Goal: Task Accomplishment & Management: Manage account settings

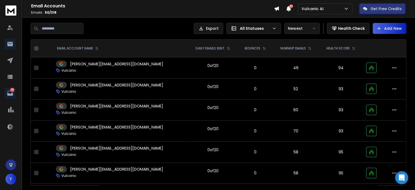
click at [9, 91] on icon at bounding box center [10, 93] width 6 height 5
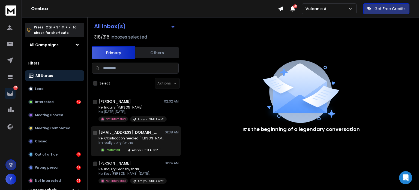
click at [155, 135] on div "kims@murphyscamera.com 01:38 AM Re: Clarification needed Kim Im really sorry fo…" at bounding box center [138, 140] width 80 height 23
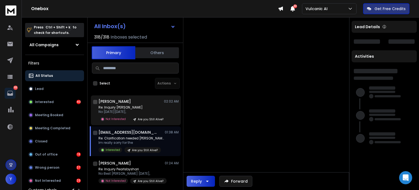
click at [136, 103] on div "Tricia Kidd 02:02 AM" at bounding box center [138, 100] width 80 height 5
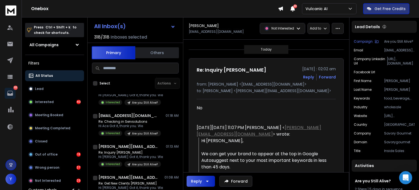
scroll to position [82, 0]
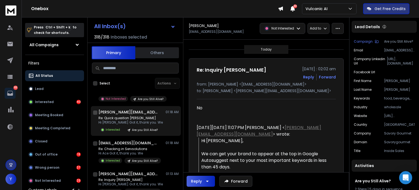
click at [145, 119] on p "Re: Quick question [PERSON_NAME]" at bounding box center [130, 118] width 64 height 4
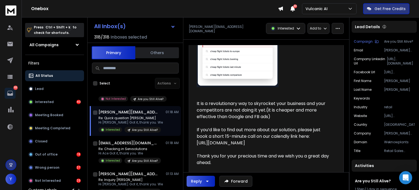
scroll to position [248, 0]
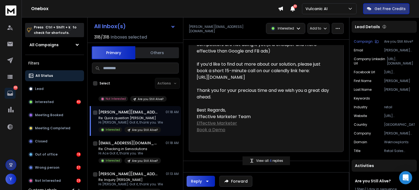
click at [263, 156] on div "View all 4 replies" at bounding box center [266, 160] width 47 height 9
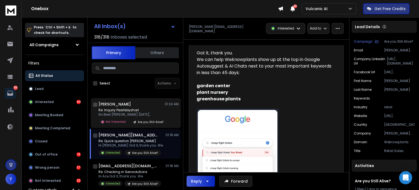
scroll to position [0, 0]
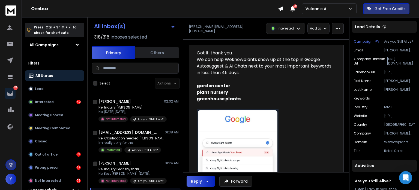
click at [336, 27] on icon "button" at bounding box center [337, 28] width 5 height 5
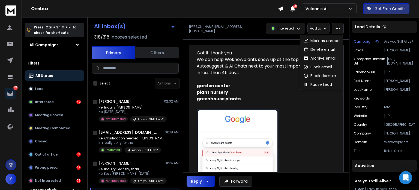
click at [254, 17] on div "Onebox 50 Vulcanic AI Get Free Credits" at bounding box center [209, 8] width 419 height 17
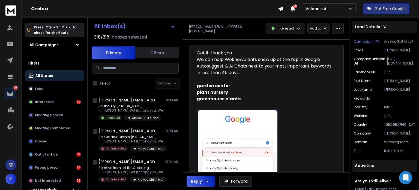
scroll to position [164, 0]
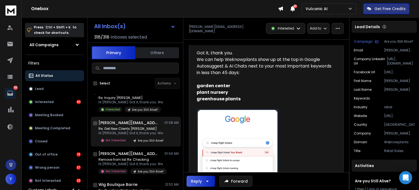
click at [148, 134] on p "Hi [PERSON_NAME] Got it, thank you. We" at bounding box center [130, 133] width 65 height 4
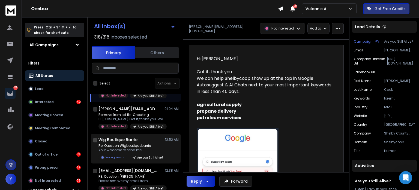
scroll to position [218, 0]
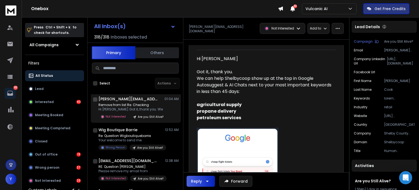
click at [142, 111] on p "Hi [PERSON_NAME] Got it, thank you. We" at bounding box center [130, 109] width 65 height 4
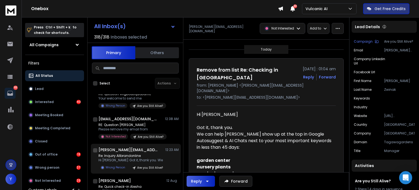
scroll to position [273, 0]
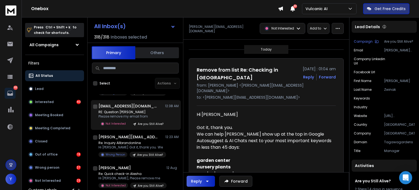
click at [146, 122] on p "Are you Still Alive?" at bounding box center [151, 124] width 26 height 4
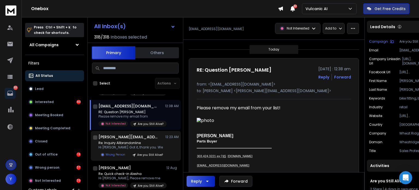
click at [143, 148] on p "Hi [PERSON_NAME] Got it, thank you. We" at bounding box center [130, 147] width 65 height 4
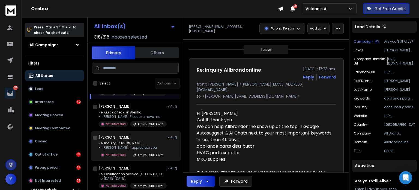
scroll to position [355, 0]
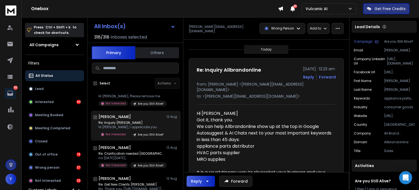
click at [148, 133] on p "Are you Still Alive?" at bounding box center [151, 134] width 26 height 4
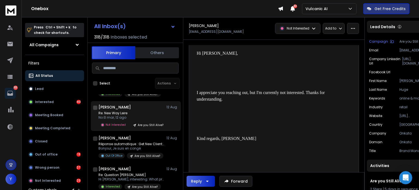
scroll to position [682, 0]
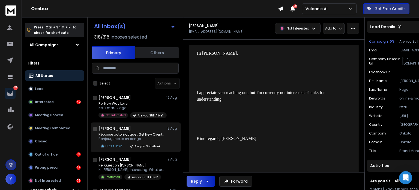
click at [147, 136] on p "Réponse automatique : Get New Clients" at bounding box center [130, 134] width 65 height 4
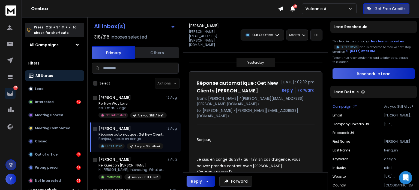
click at [263, 33] on p "Out Of Office" at bounding box center [262, 35] width 20 height 4
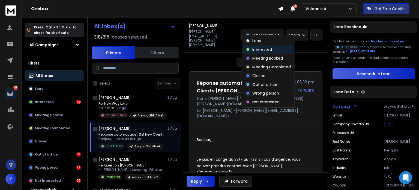
click at [266, 49] on p "Interested" at bounding box center [262, 49] width 20 height 5
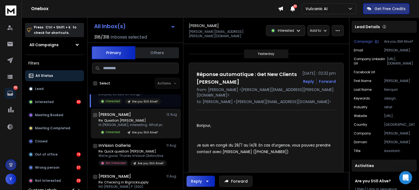
scroll to position [737, 0]
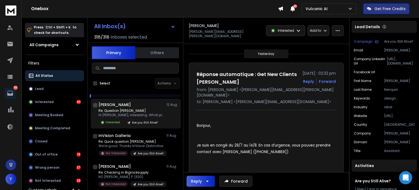
click at [152, 118] on div "Re: Question Michaela Hi Olivia, interesting. What prompt Interested Are you St…" at bounding box center [130, 116] width 65 height 17
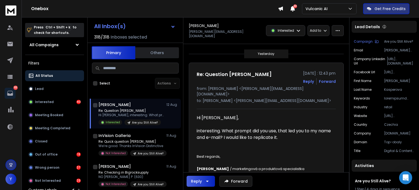
click at [286, 29] on p "Interested" at bounding box center [286, 30] width 16 height 4
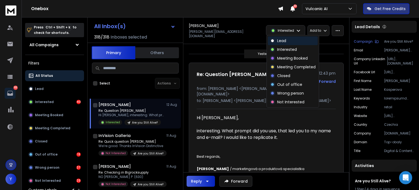
click at [285, 37] on div "Lead" at bounding box center [293, 40] width 50 height 9
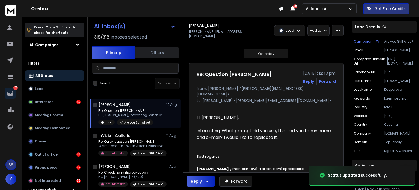
click at [291, 25] on div "Lead" at bounding box center [289, 30] width 31 height 10
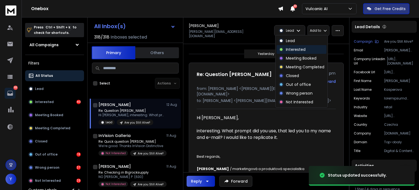
click at [292, 46] on div "Interested" at bounding box center [302, 49] width 50 height 9
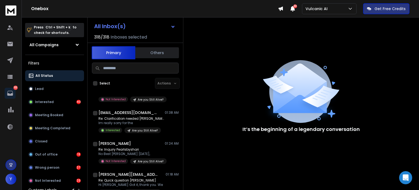
scroll to position [0, 0]
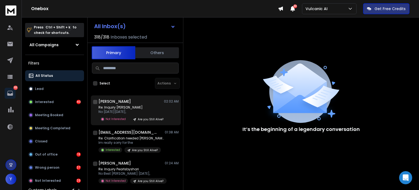
click at [160, 106] on p "Re: Inquiry Tricia" at bounding box center [130, 107] width 65 height 4
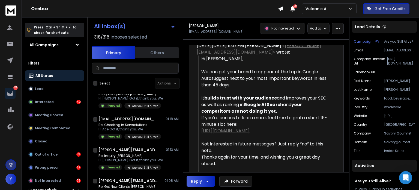
scroll to position [109, 0]
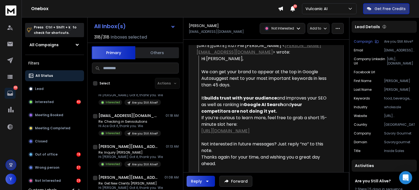
click at [150, 114] on h1 "[EMAIL_ADDRESS][DOMAIN_NAME]" at bounding box center [128, 115] width 60 height 5
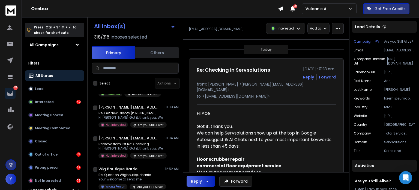
scroll to position [191, 0]
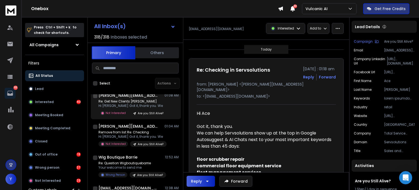
click at [155, 108] on div "Re: Get New Clients Hollie Hi Hollie Got it, thank you. We Not Interested Are y…" at bounding box center [132, 107] width 68 height 17
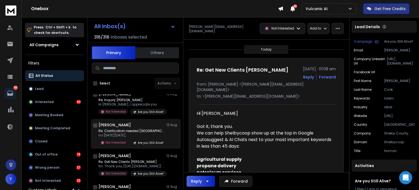
scroll to position [409, 0]
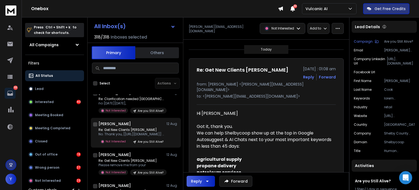
click at [158, 137] on div "Re: Get New Clients Jennifer No. Thank you, [https://www.innovativespas.com/Fil…" at bounding box center [132, 135] width 68 height 17
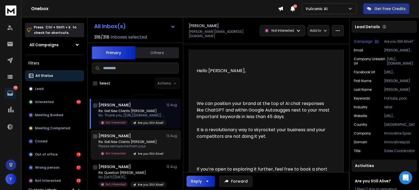
scroll to position [436, 0]
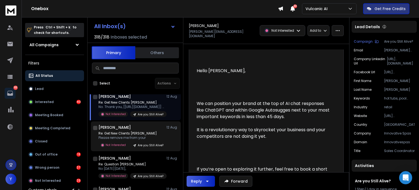
click at [137, 133] on p "Re: Get New Clients [PERSON_NAME]" at bounding box center [130, 133] width 65 height 4
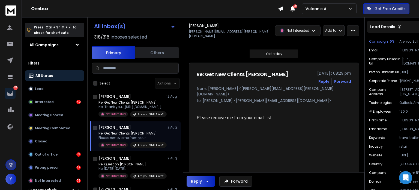
scroll to position [518, 0]
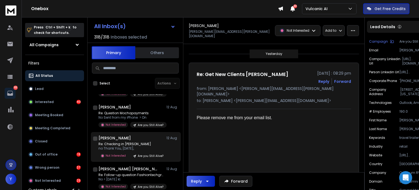
click at [138, 141] on div "Theresa Mayo 12 Aug Re: Checking in Theresa no Thank You, On Tue, Not Intereste…" at bounding box center [138, 146] width 80 height 23
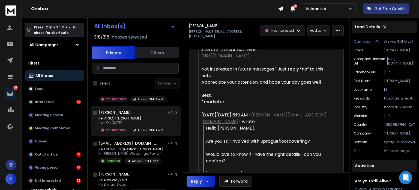
scroll to position [627, 0]
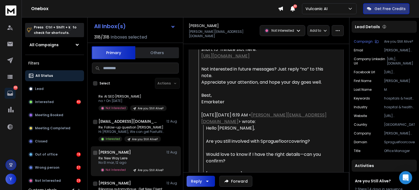
click at [148, 150] on div "Leire Varona 12 Aug" at bounding box center [138, 151] width 80 height 5
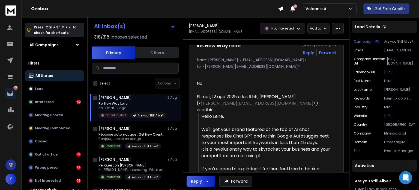
scroll to position [0, 0]
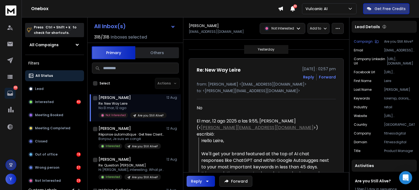
click at [289, 28] on p "Not Interested" at bounding box center [282, 28] width 23 height 4
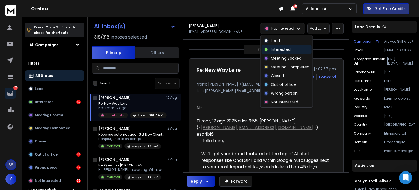
click at [288, 47] on p "Interested" at bounding box center [281, 49] width 20 height 5
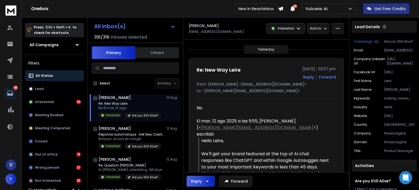
click at [287, 26] on div "Interested" at bounding box center [285, 28] width 39 height 10
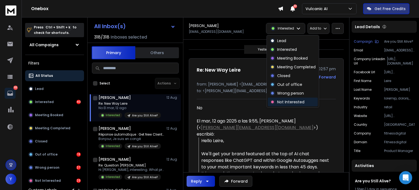
click at [302, 100] on p "Not Interested" at bounding box center [290, 101] width 27 height 5
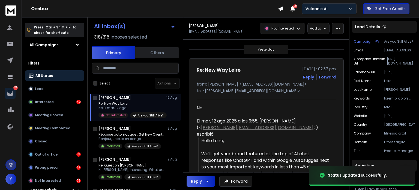
click at [318, 11] on p "Vulcanic AI" at bounding box center [318, 8] width 24 height 5
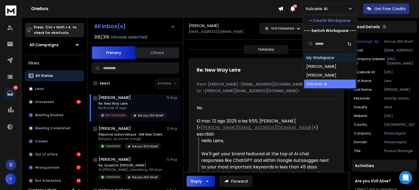
click at [333, 61] on div "My Workspace" at bounding box center [330, 57] width 52 height 9
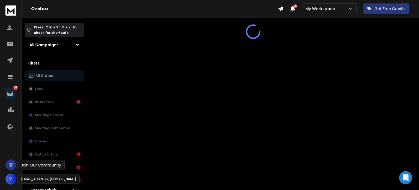
click at [11, 178] on span "Y" at bounding box center [10, 178] width 11 height 11
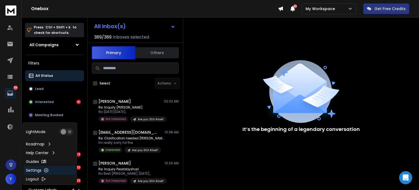
click at [47, 170] on icon at bounding box center [46, 169] width 5 height 5
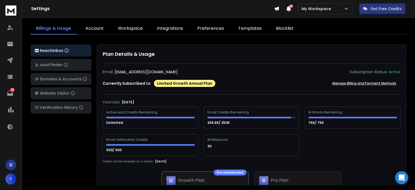
click at [133, 29] on link "Workspace" at bounding box center [130, 28] width 36 height 11
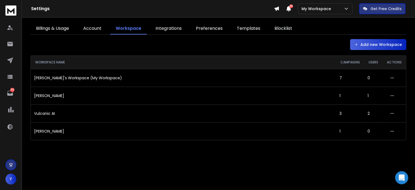
click at [164, 29] on link "Integrations" at bounding box center [168, 28] width 37 height 11
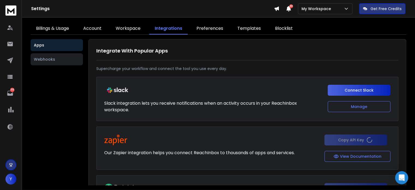
click at [68, 62] on button "Webhooks" at bounding box center [57, 59] width 52 height 12
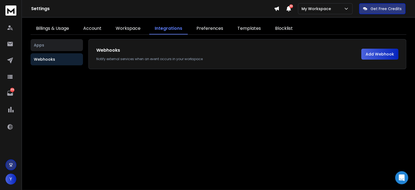
click at [384, 53] on button "Add Webhook" at bounding box center [379, 54] width 37 height 11
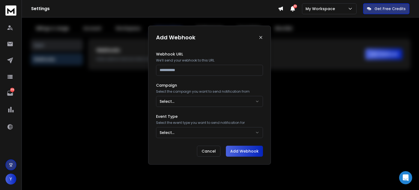
click at [205, 106] on button "Select..." at bounding box center [209, 101] width 107 height 11
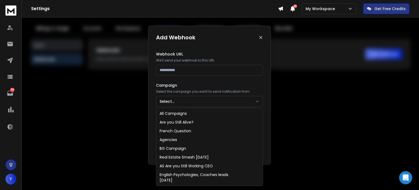
select select "*****"
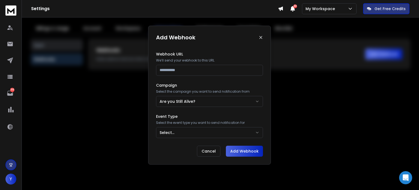
click at [190, 134] on button "Select..." at bounding box center [209, 132] width 107 height 11
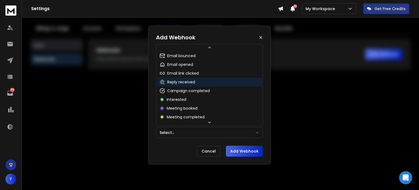
scroll to position [27, 0]
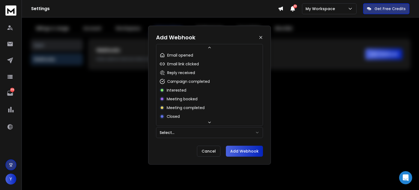
select select "**********"
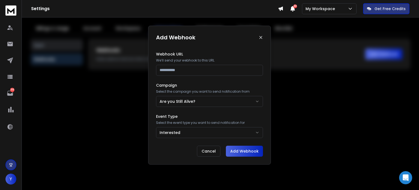
click at [207, 120] on div "**********" at bounding box center [209, 125] width 107 height 23
click at [225, 74] on input at bounding box center [209, 70] width 107 height 11
paste input "**********"
type input "**********"
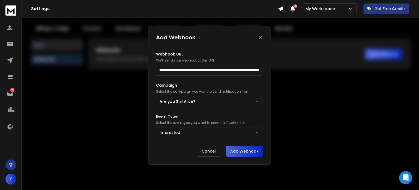
click at [214, 54] on label "Webhook URL" at bounding box center [209, 54] width 107 height 4
click at [248, 150] on button "Add Webhook" at bounding box center [244, 150] width 37 height 11
drag, startPoint x: 191, startPoint y: 70, endPoint x: 147, endPoint y: 73, distance: 44.3
click at [147, 73] on div "**********" at bounding box center [209, 94] width 419 height 149
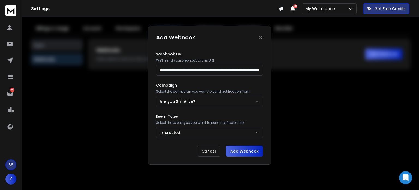
click at [256, 154] on button "Add Webhook" at bounding box center [244, 150] width 37 height 11
click at [248, 151] on button "Add Webhook" at bounding box center [244, 150] width 37 height 11
click at [243, 154] on button "Add Webhook" at bounding box center [244, 150] width 37 height 11
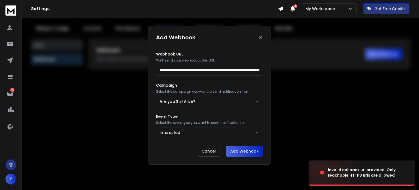
click at [261, 37] on icon at bounding box center [260, 37] width 3 height 3
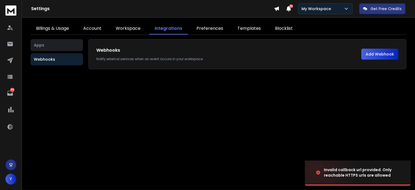
click at [320, 14] on button "My Workspace" at bounding box center [325, 8] width 55 height 11
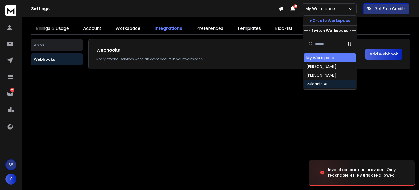
click at [328, 83] on div "Vulcanic AI" at bounding box center [330, 83] width 52 height 9
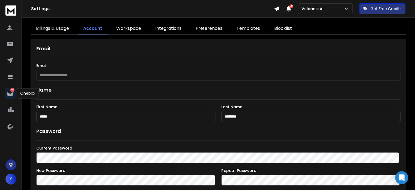
click at [9, 92] on icon at bounding box center [10, 93] width 7 height 7
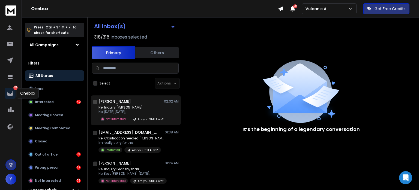
click at [143, 107] on p "Re: Inquiry Tricia" at bounding box center [130, 107] width 65 height 4
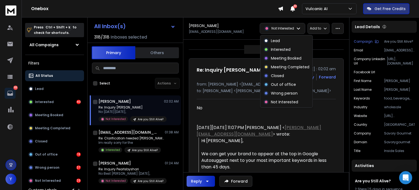
click at [289, 27] on p "Not Interested" at bounding box center [282, 28] width 23 height 4
click at [282, 49] on p "Interested" at bounding box center [281, 49] width 20 height 5
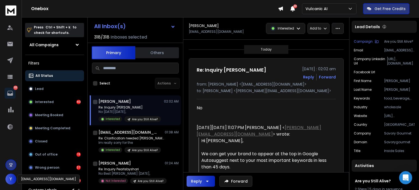
click at [14, 178] on span "Y" at bounding box center [10, 178] width 11 height 11
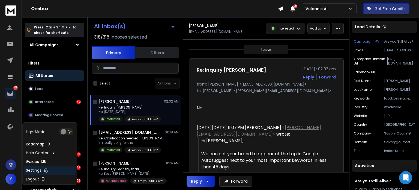
click at [49, 170] on div "Settings" at bounding box center [50, 170] width 52 height 9
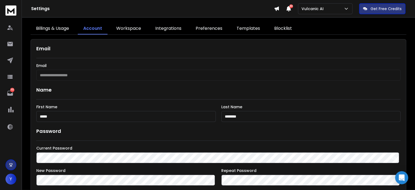
click at [137, 29] on link "Workspace" at bounding box center [129, 28] width 36 height 11
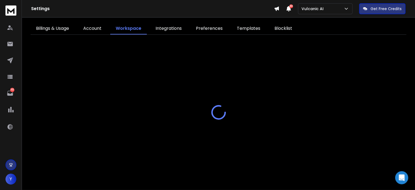
click at [165, 28] on link "Integrations" at bounding box center [168, 28] width 37 height 11
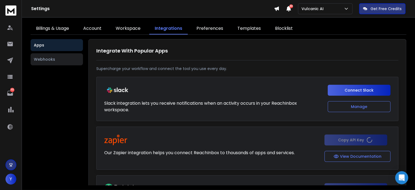
click at [69, 59] on button "Webhooks" at bounding box center [57, 59] width 52 height 12
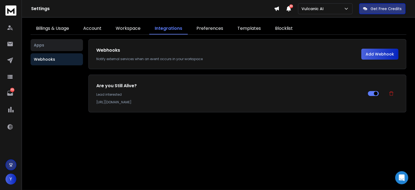
click at [214, 97] on div "Are you Still Alive? Lead interested https://n8n.effectivemarketer.com/webhook/…" at bounding box center [229, 93] width 267 height 22
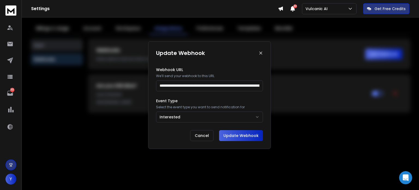
click at [229, 83] on input "**********" at bounding box center [209, 85] width 107 height 11
drag, startPoint x: 262, startPoint y: 52, endPoint x: 266, endPoint y: 54, distance: 4.5
click at [262, 52] on icon at bounding box center [261, 53] width 4 height 4
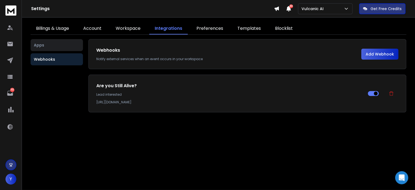
click at [388, 92] on button at bounding box center [391, 93] width 14 height 11
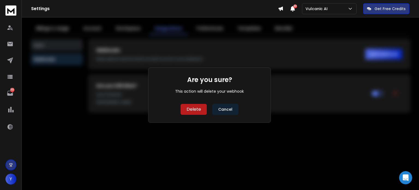
click at [199, 104] on button "Delete" at bounding box center [194, 109] width 26 height 11
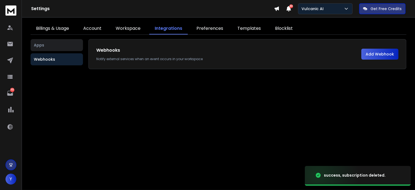
click at [330, 9] on div "Vulcanic AI" at bounding box center [324, 8] width 47 height 5
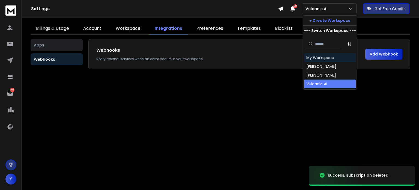
click at [330, 56] on div "My Workspace" at bounding box center [320, 57] width 28 height 5
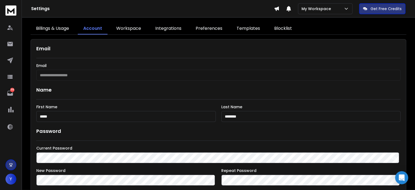
click at [174, 25] on link "Integrations" at bounding box center [168, 28] width 37 height 11
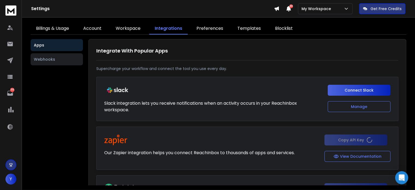
click at [49, 58] on button "Webhooks" at bounding box center [57, 59] width 52 height 12
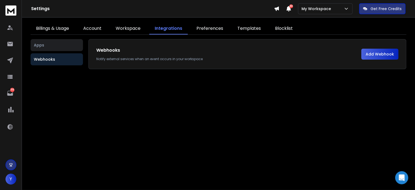
click at [379, 51] on button "Add Webhook" at bounding box center [379, 54] width 37 height 11
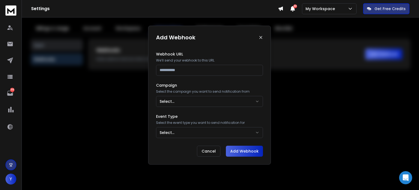
click at [214, 74] on input at bounding box center [209, 70] width 107 height 11
paste input "**********"
type input "**********"
click at [191, 97] on button "Select..." at bounding box center [209, 101] width 107 height 11
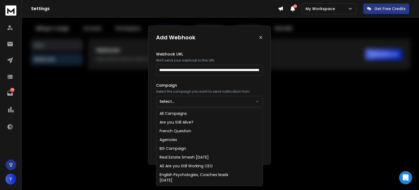
scroll to position [0, 0]
select select "*****"
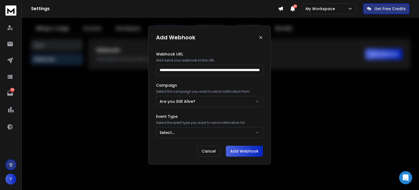
click at [207, 132] on button "Select..." at bounding box center [209, 132] width 107 height 11
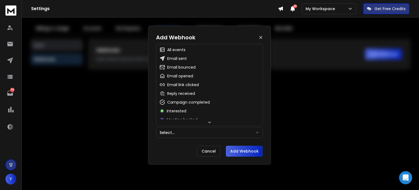
scroll to position [26, 0]
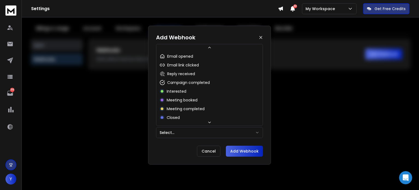
select select "**********"
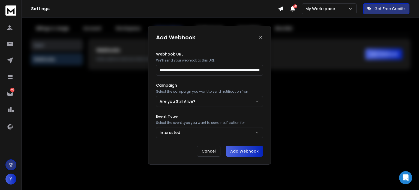
click at [244, 151] on button "Add Webhook" at bounding box center [244, 150] width 37 height 11
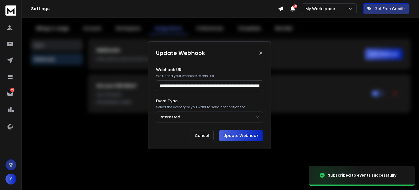
click at [262, 51] on icon at bounding box center [261, 53] width 4 height 4
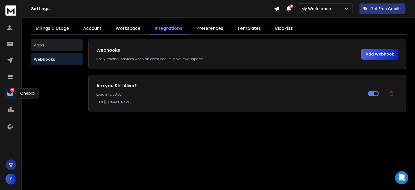
click at [11, 97] on link "109" at bounding box center [10, 93] width 11 height 11
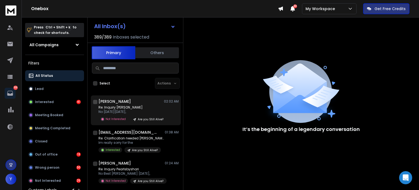
click at [152, 100] on div "Tricia Kidd 02:02 AM" at bounding box center [138, 100] width 80 height 5
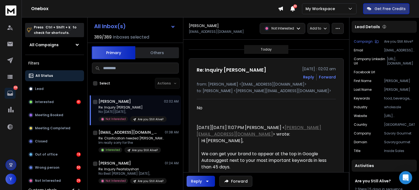
click at [291, 26] on p "Not Interested" at bounding box center [282, 28] width 23 height 4
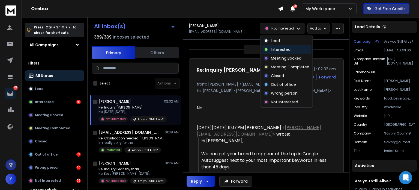
click at [286, 49] on p "Interested" at bounding box center [281, 49] width 20 height 5
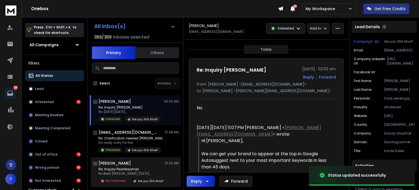
click at [140, 166] on div "Braden Brewington 01:24 AM Re: Inquiry Pearlsbyshari No Best Braden On Mon, Not…" at bounding box center [138, 171] width 80 height 23
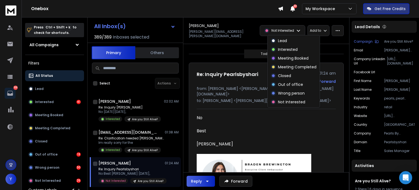
click at [289, 30] on p "Not Interested" at bounding box center [282, 30] width 23 height 4
click at [288, 48] on p "Interested" at bounding box center [288, 49] width 20 height 5
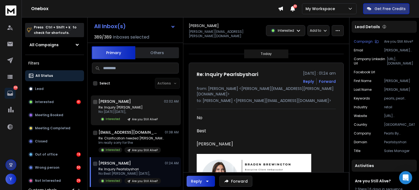
click at [136, 109] on p "Re: Inquiry [PERSON_NAME]" at bounding box center [129, 107] width 62 height 4
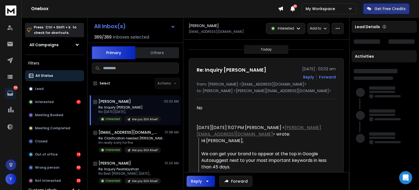
click at [284, 26] on p "Interested" at bounding box center [286, 28] width 16 height 4
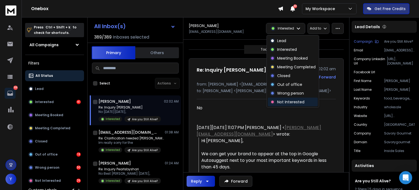
click at [291, 101] on p "Not Interested" at bounding box center [290, 101] width 27 height 5
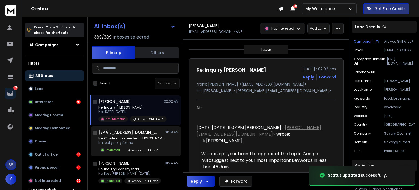
click at [151, 137] on p "Re: Clarification needed [PERSON_NAME]" at bounding box center [130, 138] width 65 height 4
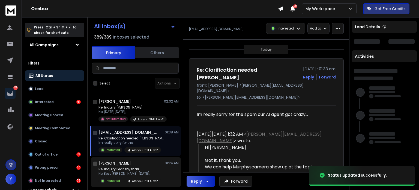
click at [143, 165] on div "Braden Brewington 01:24 AM" at bounding box center [138, 162] width 80 height 5
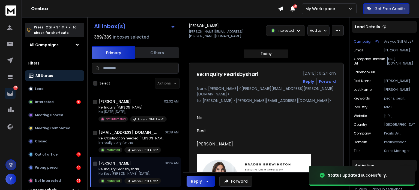
click at [284, 31] on div "Interested" at bounding box center [285, 30] width 39 height 10
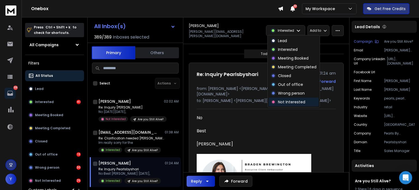
click at [294, 103] on p "Not Interested" at bounding box center [291, 101] width 27 height 5
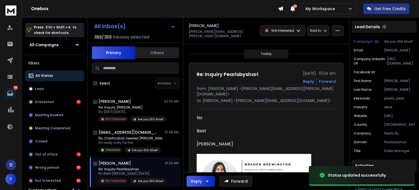
click at [140, 170] on p "Re: Inquiry Pearlsbyshari" at bounding box center [130, 169] width 65 height 4
click at [284, 25] on div "Not Interested" at bounding box center [282, 30] width 45 height 10
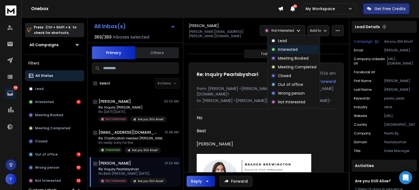
click at [290, 49] on p "Interested" at bounding box center [288, 49] width 20 height 5
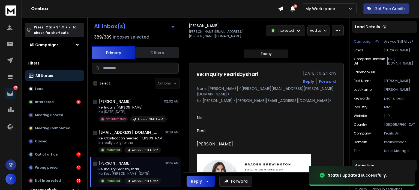
click at [294, 30] on p "Interested" at bounding box center [286, 30] width 16 height 4
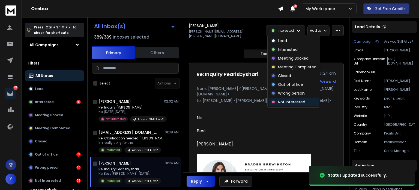
click at [292, 101] on p "Not Interested" at bounding box center [291, 101] width 27 height 5
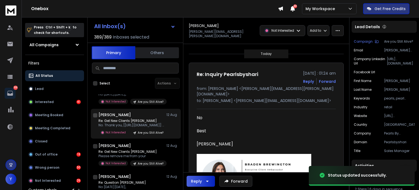
scroll to position [436, 0]
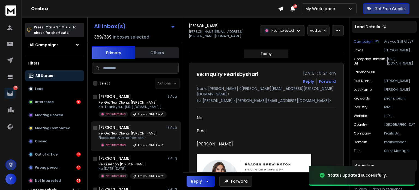
click at [142, 139] on p "Please remove me from your" at bounding box center [130, 137] width 65 height 4
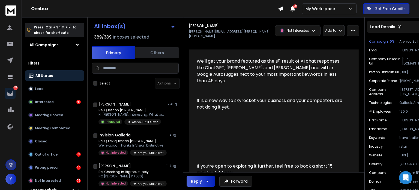
scroll to position [764, 0]
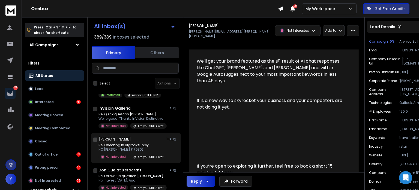
click at [139, 145] on p "Re: Checking in Bigrocksupply" at bounding box center [130, 145] width 65 height 4
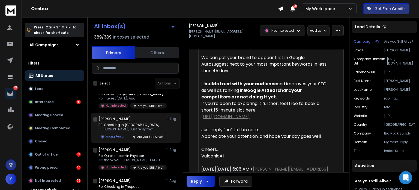
scroll to position [873, 0]
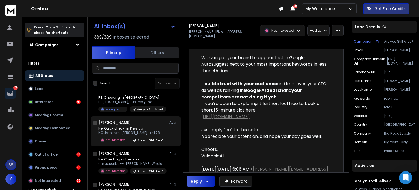
click at [140, 127] on p "Re: Quick check-in Physicor" at bounding box center [130, 128] width 65 height 4
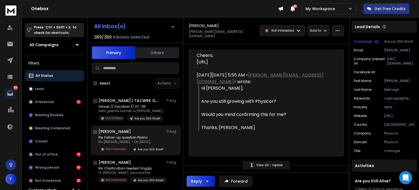
scroll to position [1037, 0]
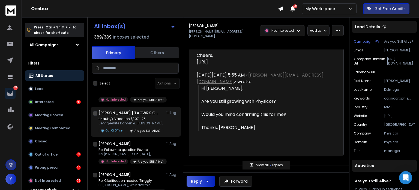
click at [143, 121] on p "Urlaub // Vacation // 07.-25." at bounding box center [130, 118] width 65 height 4
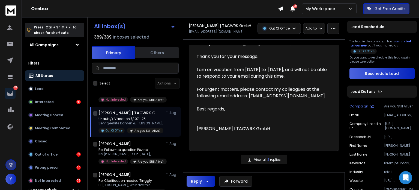
click at [274, 157] on p "View all 2 replies" at bounding box center [267, 159] width 27 height 4
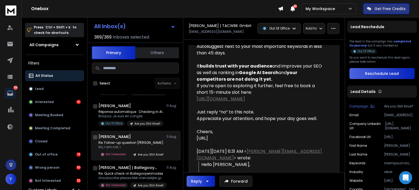
scroll to position [1200, 0]
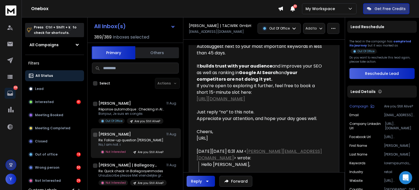
click at [136, 139] on p "Re: Follow-up question [PERSON_NAME]" at bounding box center [130, 140] width 65 height 4
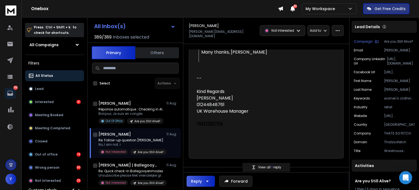
scroll to position [146, 0]
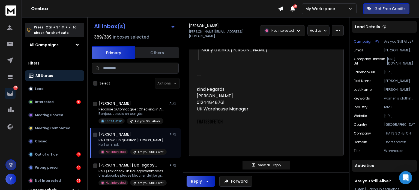
click at [255, 160] on div "View all 1 reply" at bounding box center [266, 164] width 47 height 9
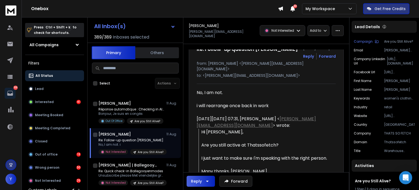
scroll to position [16, 0]
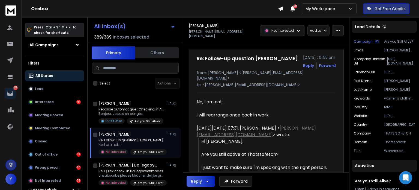
click at [284, 25] on div "Not Interested" at bounding box center [282, 30] width 45 height 10
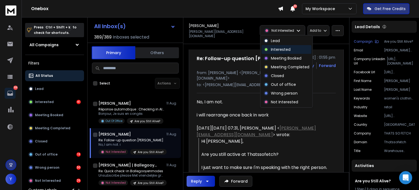
drag, startPoint x: 282, startPoint y: 49, endPoint x: 274, endPoint y: 42, distance: 10.7
click at [282, 49] on p "Interested" at bounding box center [281, 49] width 20 height 5
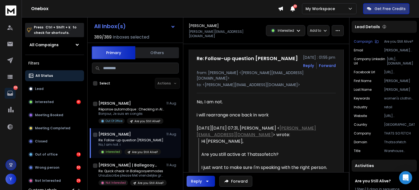
click at [291, 28] on p "Interested" at bounding box center [286, 30] width 16 height 4
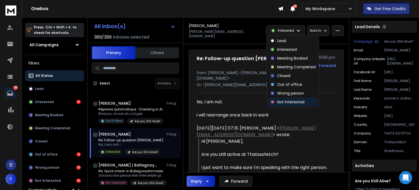
click at [294, 100] on p "Not Interested" at bounding box center [290, 101] width 27 height 5
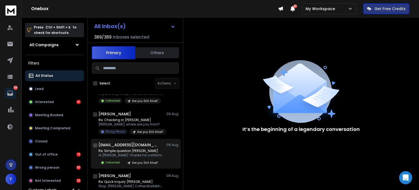
scroll to position [1524, 0]
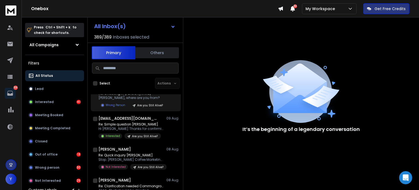
click at [143, 106] on p "Are you Still Alive?" at bounding box center [150, 105] width 26 height 4
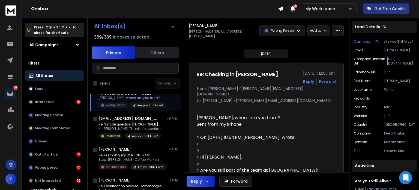
scroll to position [0, 0]
click at [294, 28] on p "Wrong Person" at bounding box center [282, 30] width 23 height 4
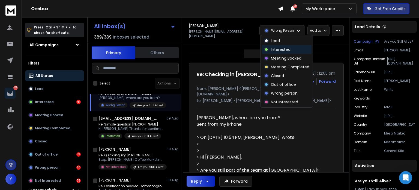
click at [284, 49] on p "Interested" at bounding box center [281, 49] width 20 height 5
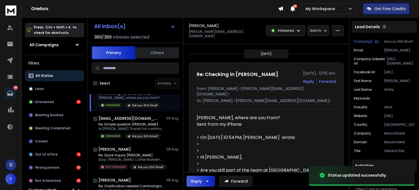
click at [289, 28] on p "Interested" at bounding box center [286, 30] width 16 height 4
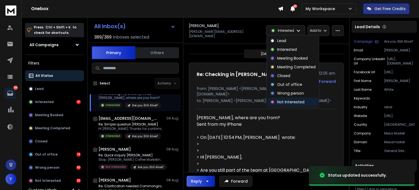
click at [293, 102] on p "Not Interested" at bounding box center [290, 101] width 27 height 5
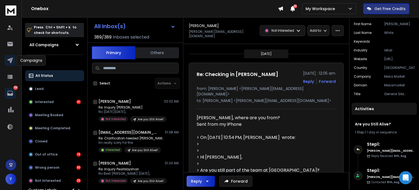
click at [5, 59] on link at bounding box center [10, 60] width 11 height 11
click at [13, 60] on icon at bounding box center [10, 60] width 7 height 7
click at [14, 62] on link at bounding box center [10, 60] width 11 height 11
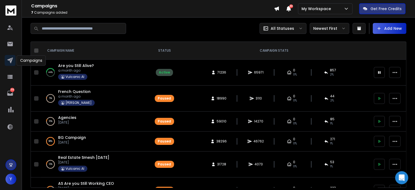
click at [90, 64] on span "Are you Still Alive?" at bounding box center [76, 65] width 36 height 5
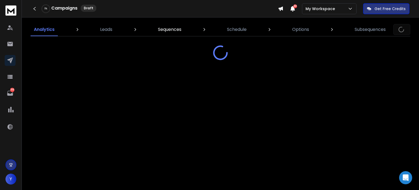
click at [164, 23] on link "Sequences" at bounding box center [170, 29] width 30 height 13
click at [166, 29] on p "Sequences" at bounding box center [169, 29] width 23 height 7
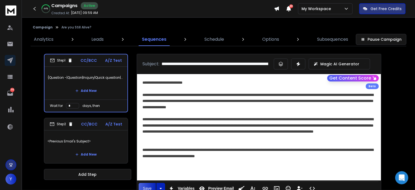
click at [95, 141] on p "<Previous Email's Subject>" at bounding box center [85, 140] width 77 height 15
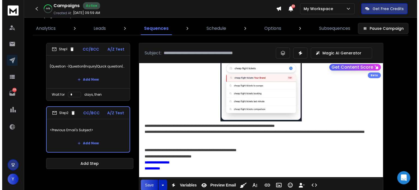
scroll to position [21, 0]
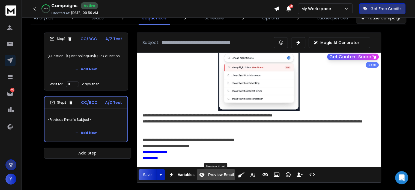
click at [215, 170] on div "Preview Email" at bounding box center [216, 174] width 38 height 9
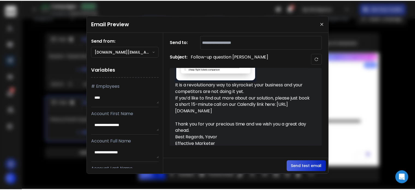
scroll to position [125, 0]
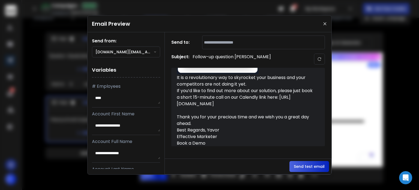
click at [361, 90] on div "**********" at bounding box center [209, 95] width 419 height 170
click at [323, 23] on icon at bounding box center [325, 24] width 4 height 4
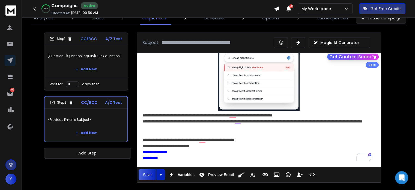
scroll to position [0, 0]
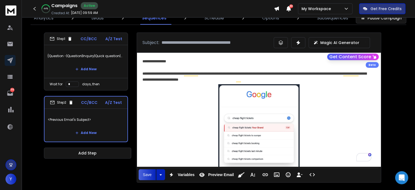
click at [113, 62] on p "{Question -|Question|Inquiry|Quick question|Quick inquiry|Follow-up question|Cl…" at bounding box center [85, 55] width 77 height 15
type input "**********"
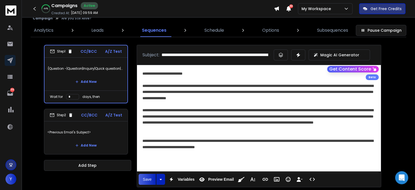
scroll to position [14, 0]
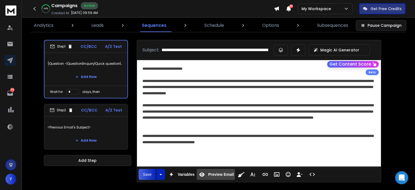
click at [224, 176] on span "Preview Email" at bounding box center [221, 174] width 28 height 5
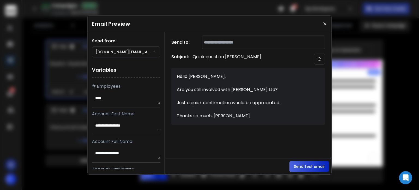
click at [366, 109] on div "**********" at bounding box center [209, 95] width 419 height 170
click at [326, 22] on icon at bounding box center [325, 24] width 4 height 4
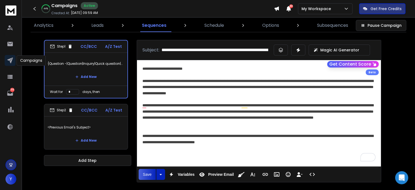
click at [13, 58] on icon at bounding box center [10, 60] width 7 height 7
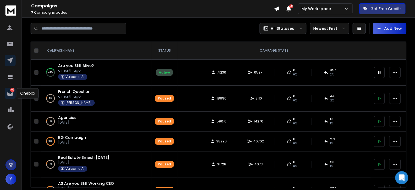
click at [13, 91] on p "109" at bounding box center [12, 90] width 4 height 4
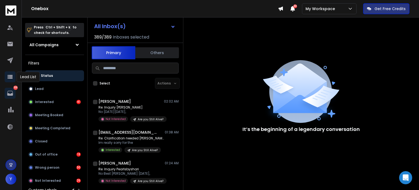
click at [8, 77] on icon at bounding box center [10, 76] width 7 height 7
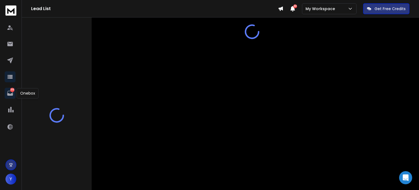
click at [13, 91] on p "109" at bounding box center [12, 90] width 4 height 4
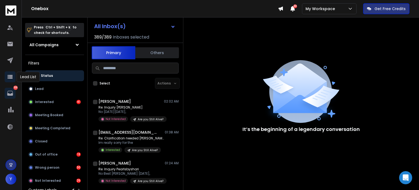
click at [14, 76] on link at bounding box center [10, 76] width 11 height 11
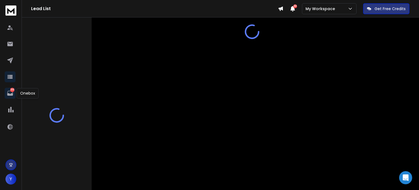
click at [13, 93] on link "109" at bounding box center [10, 93] width 11 height 11
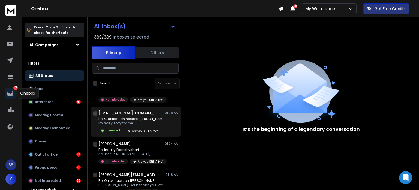
scroll to position [27, 0]
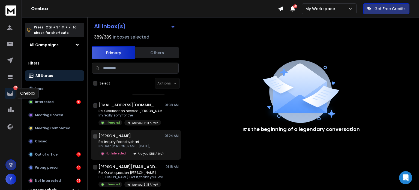
click at [144, 139] on div "Braden Brewington 01:24 AM Re: Inquiry Pearlsbyshari No Best Braden On Mon, Not…" at bounding box center [138, 144] width 80 height 23
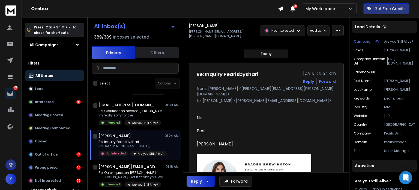
click at [294, 26] on div "Not Interested" at bounding box center [282, 30] width 45 height 10
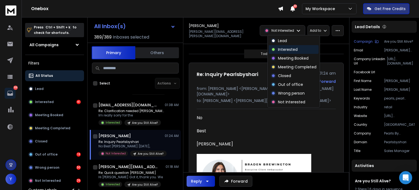
click at [292, 49] on p "Interested" at bounding box center [288, 49] width 20 height 5
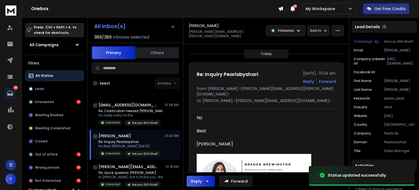
click at [292, 28] on p "Interested" at bounding box center [286, 30] width 16 height 4
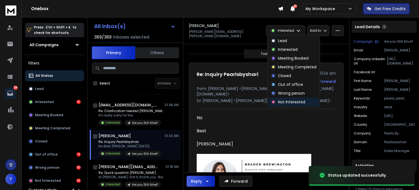
click at [291, 101] on p "Not Interested" at bounding box center [291, 101] width 27 height 5
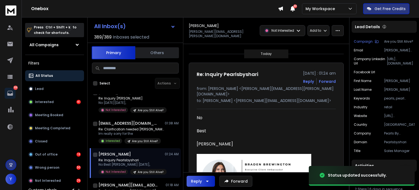
scroll to position [0, 0]
